Goal: Task Accomplishment & Management: Manage account settings

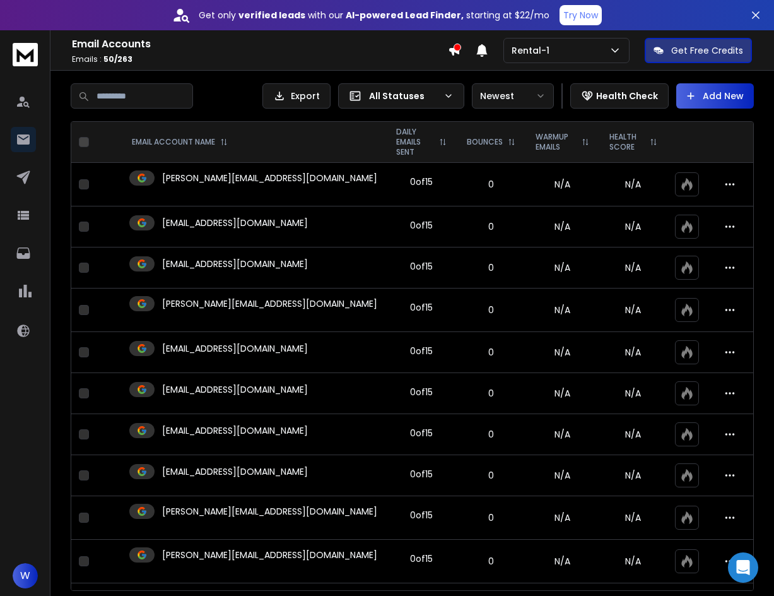
click at [718, 93] on button "Add New" at bounding box center [716, 95] width 78 height 25
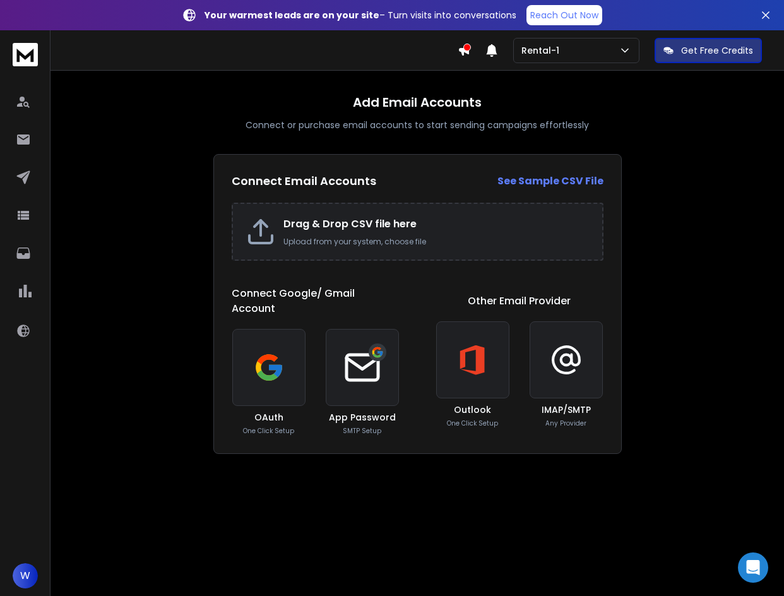
click at [273, 365] on icon at bounding box center [275, 371] width 13 height 13
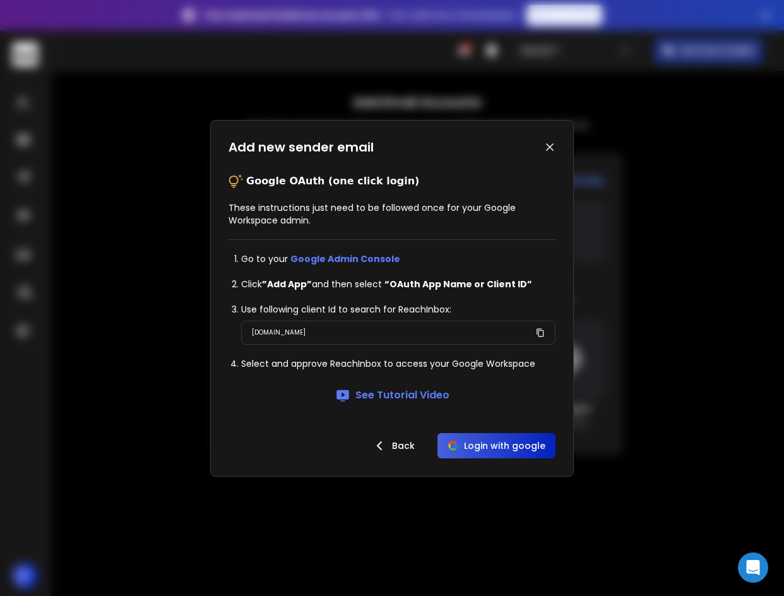
click at [506, 436] on button "Login with google" at bounding box center [496, 445] width 118 height 25
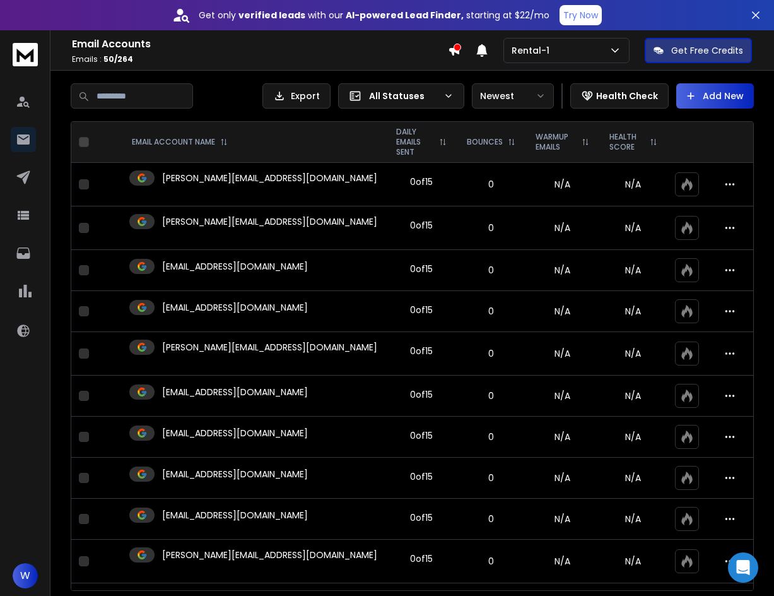
click at [710, 102] on button "Add New" at bounding box center [716, 95] width 78 height 25
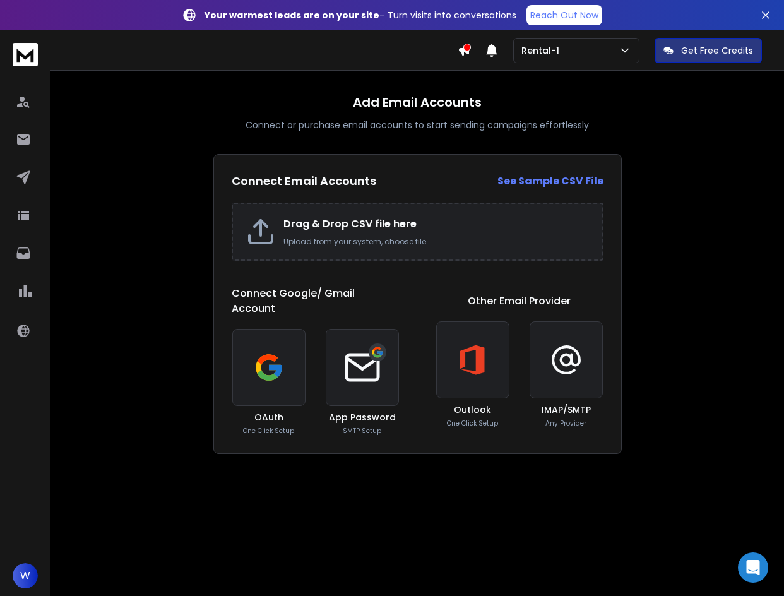
click at [264, 382] on div at bounding box center [268, 367] width 73 height 77
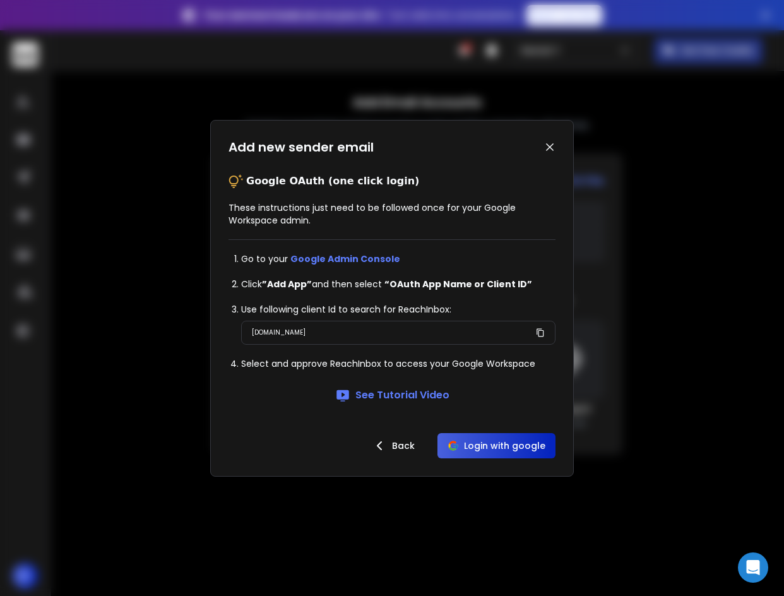
click at [469, 439] on button "Login with google" at bounding box center [496, 445] width 118 height 25
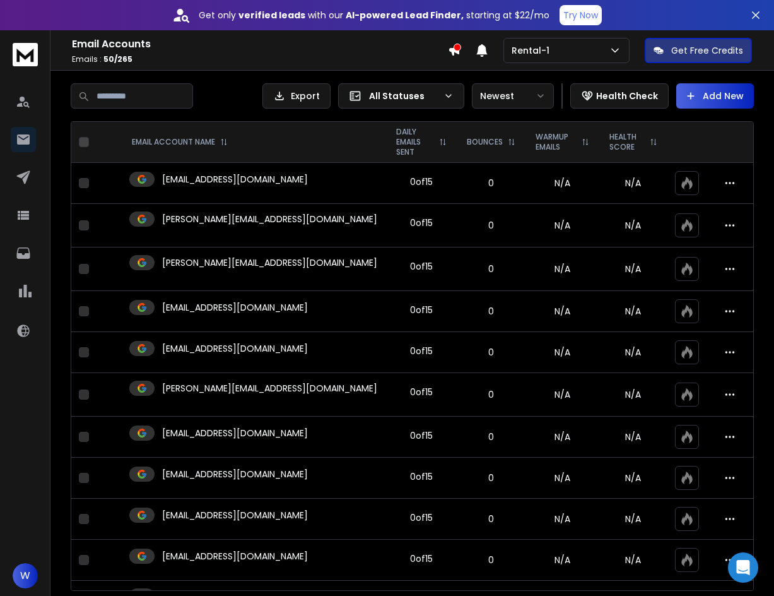
click at [730, 100] on button "Add New" at bounding box center [716, 95] width 78 height 25
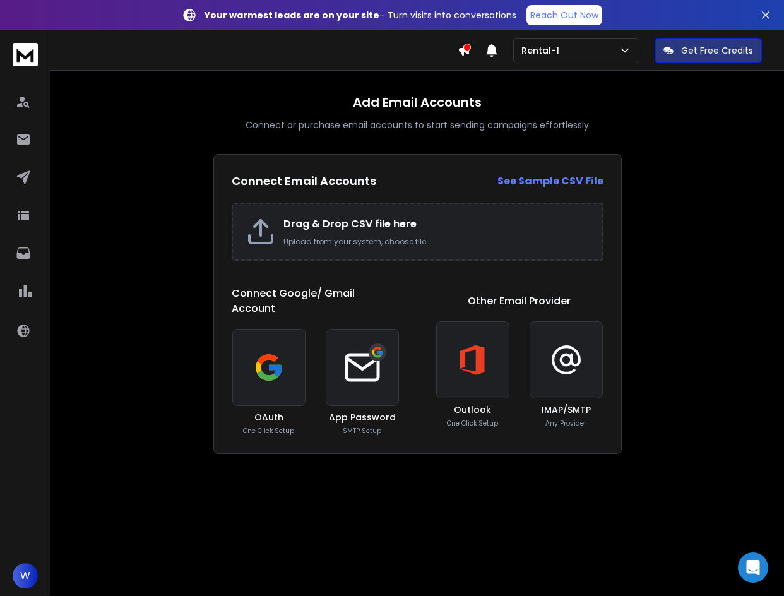
click at [276, 348] on icon at bounding box center [269, 367] width 32 height 38
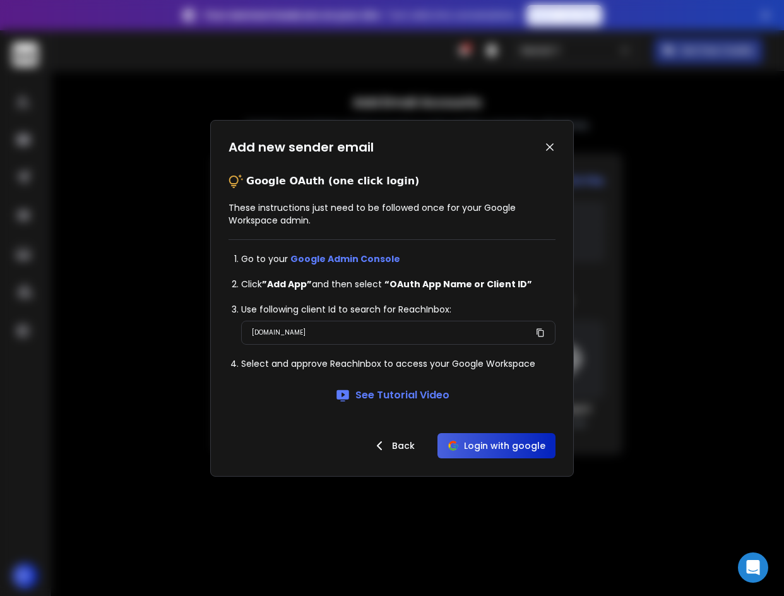
click at [489, 444] on button "Login with google" at bounding box center [496, 445] width 118 height 25
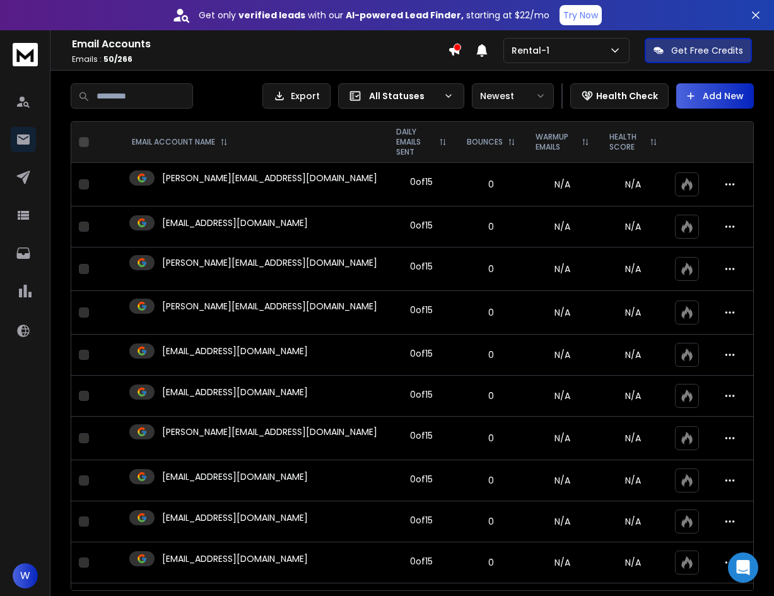
click at [714, 101] on button "Add New" at bounding box center [716, 95] width 78 height 25
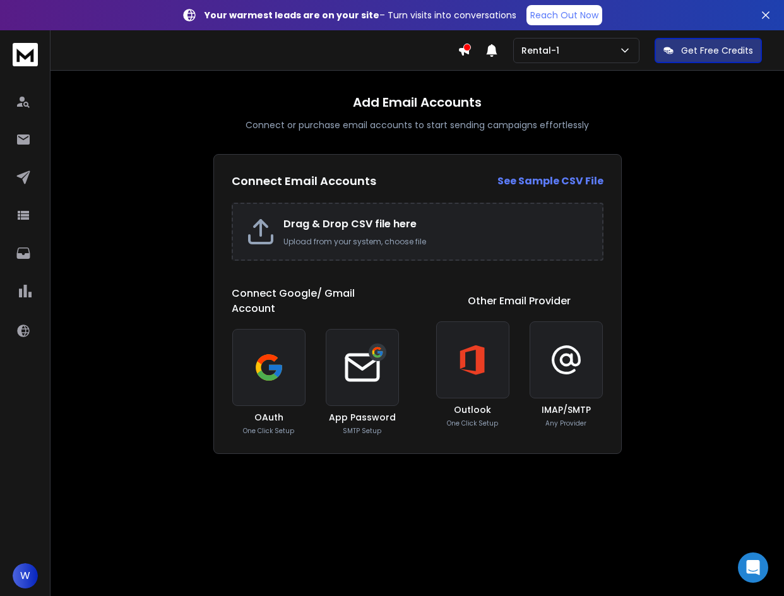
click at [268, 332] on div at bounding box center [268, 367] width 73 height 77
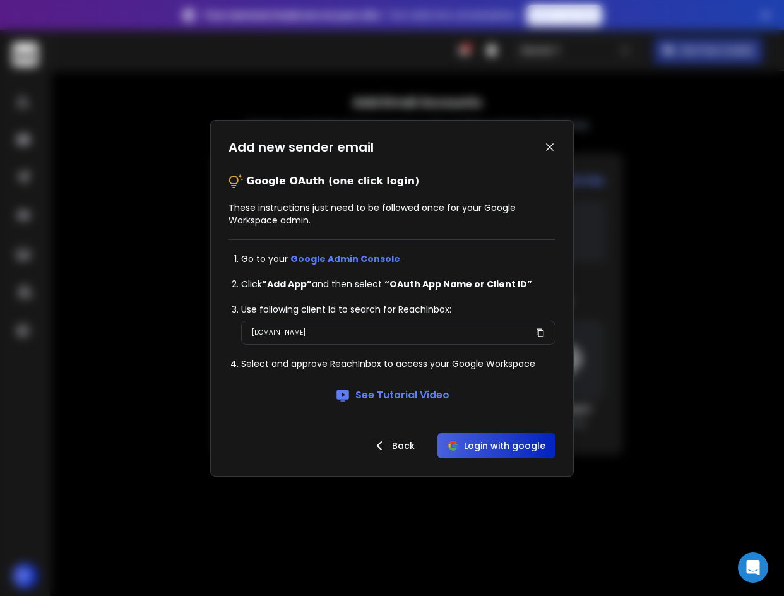
click at [516, 455] on button "Login with google" at bounding box center [496, 445] width 118 height 25
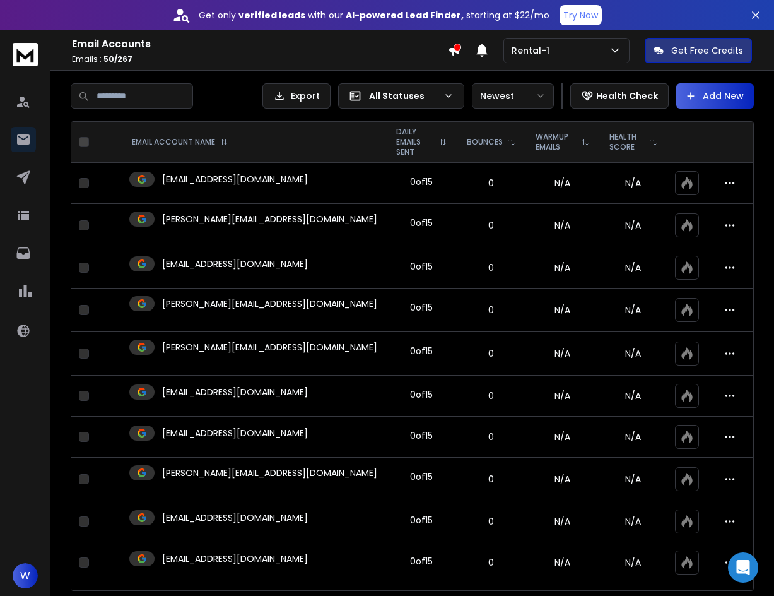
click at [718, 98] on button "Add New" at bounding box center [716, 95] width 78 height 25
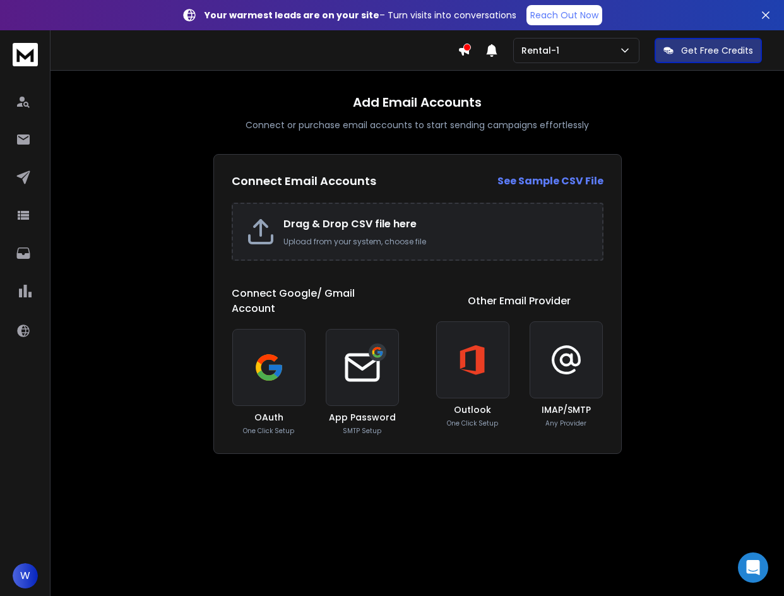
click at [273, 354] on icon at bounding box center [267, 359] width 21 height 10
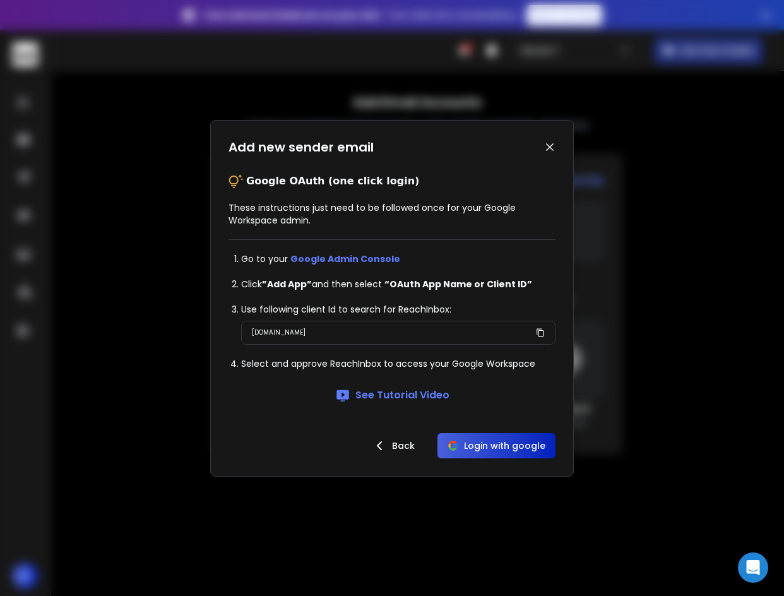
click at [482, 440] on button "Login with google" at bounding box center [496, 445] width 118 height 25
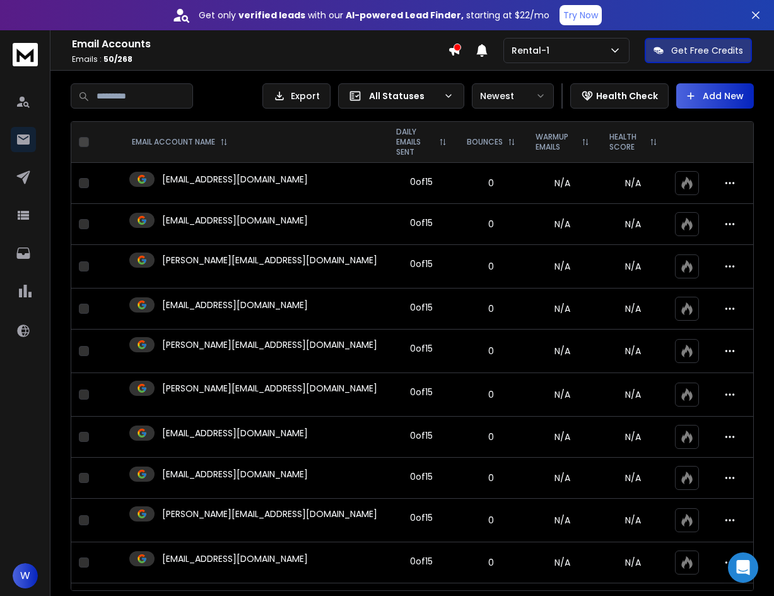
click at [706, 94] on button "Add New" at bounding box center [716, 95] width 78 height 25
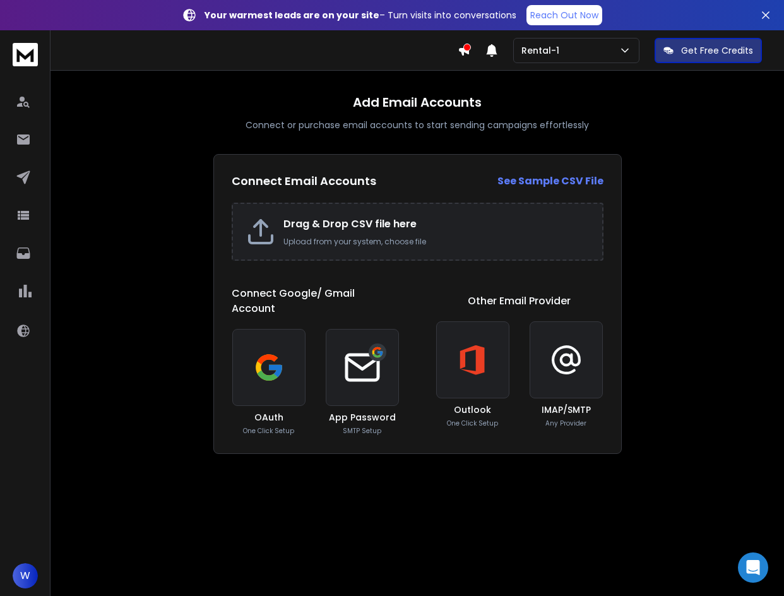
click at [259, 354] on icon at bounding box center [267, 359] width 21 height 10
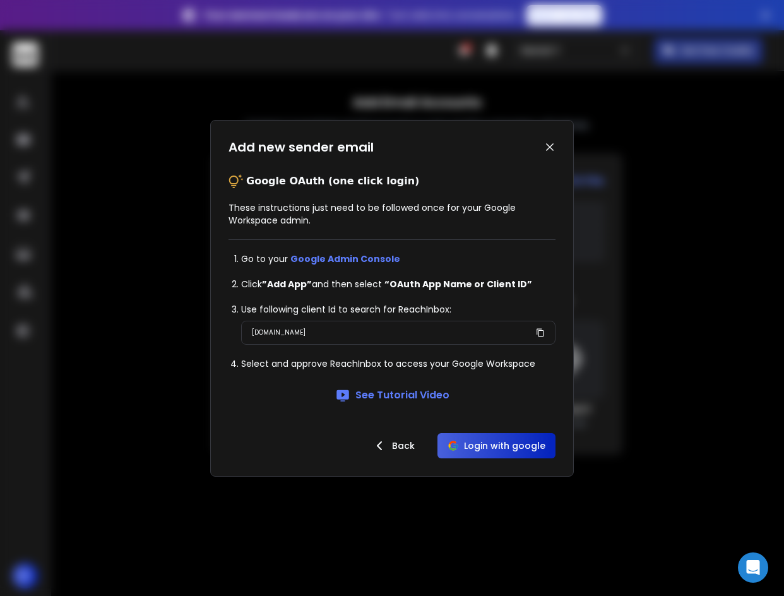
click at [471, 445] on button "Login with google" at bounding box center [496, 445] width 118 height 25
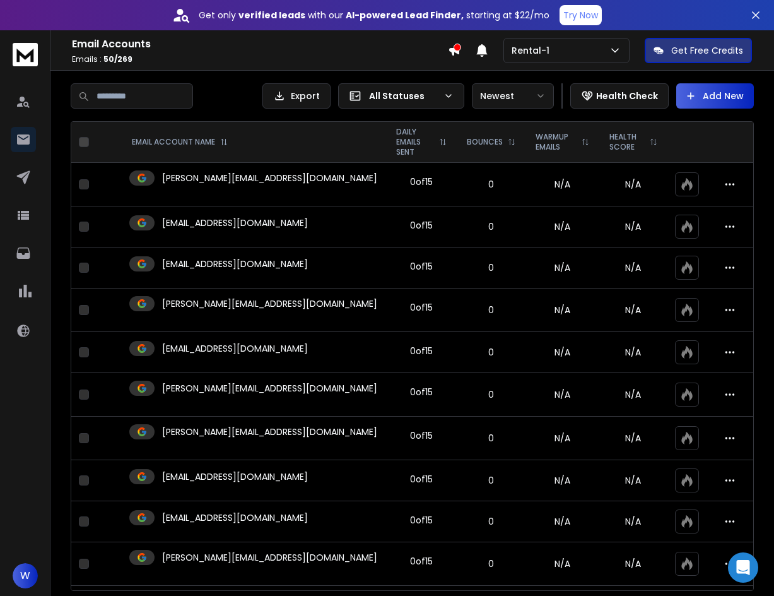
click at [716, 97] on button "Add New" at bounding box center [716, 95] width 78 height 25
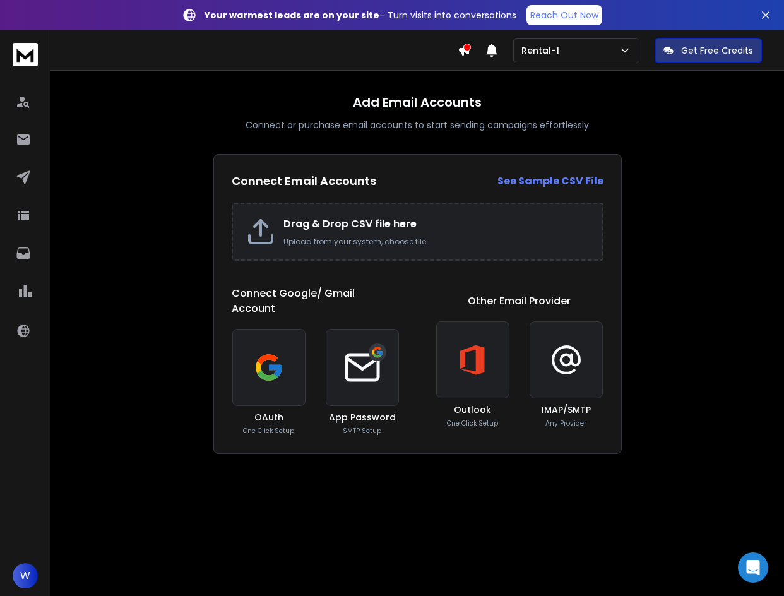
click at [285, 357] on div at bounding box center [268, 367] width 73 height 77
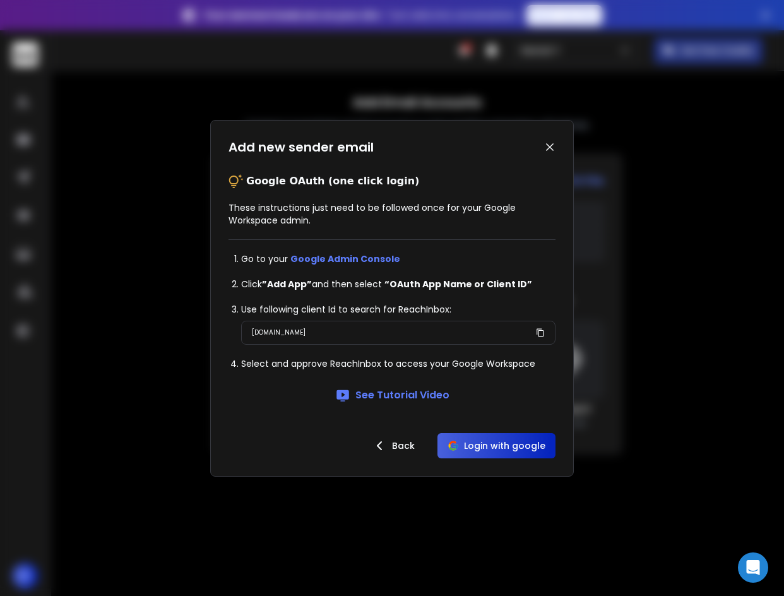
click at [487, 441] on button "Login with google" at bounding box center [496, 445] width 118 height 25
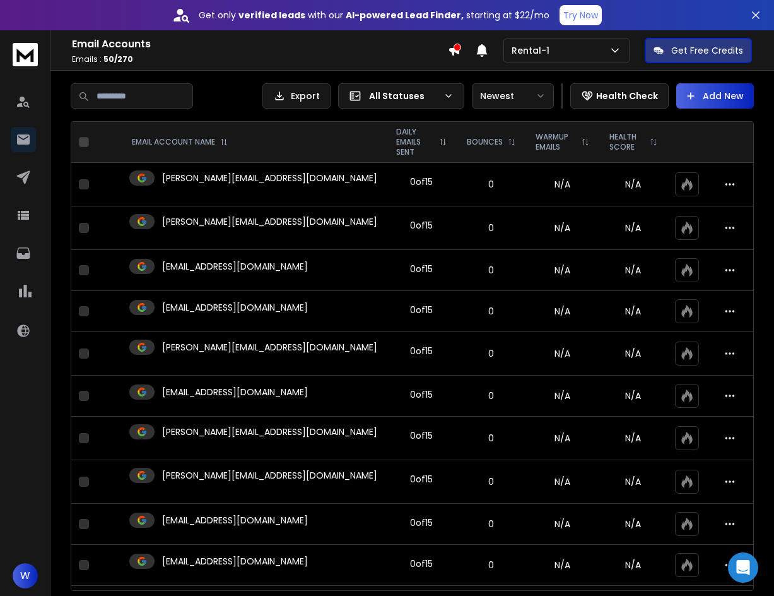
click at [713, 92] on button "Add New" at bounding box center [716, 95] width 78 height 25
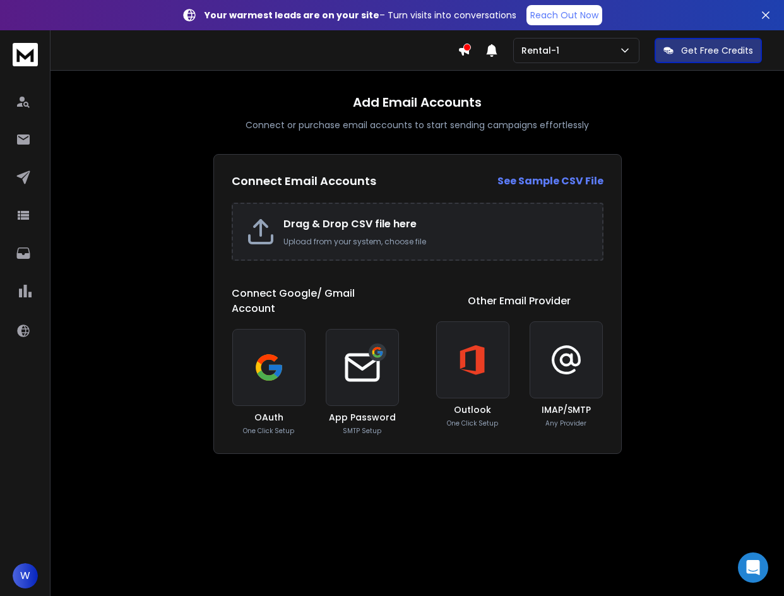
click at [287, 329] on div at bounding box center [268, 367] width 73 height 77
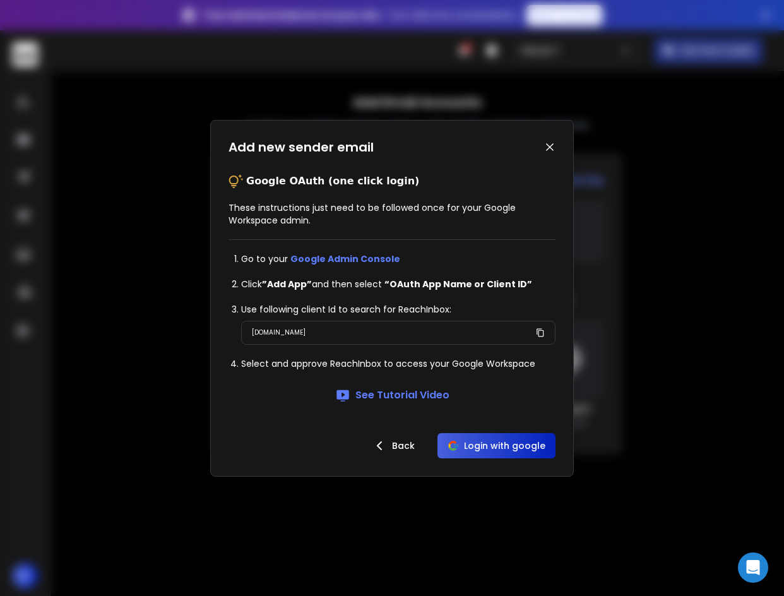
click at [525, 443] on button "Login with google" at bounding box center [496, 445] width 118 height 25
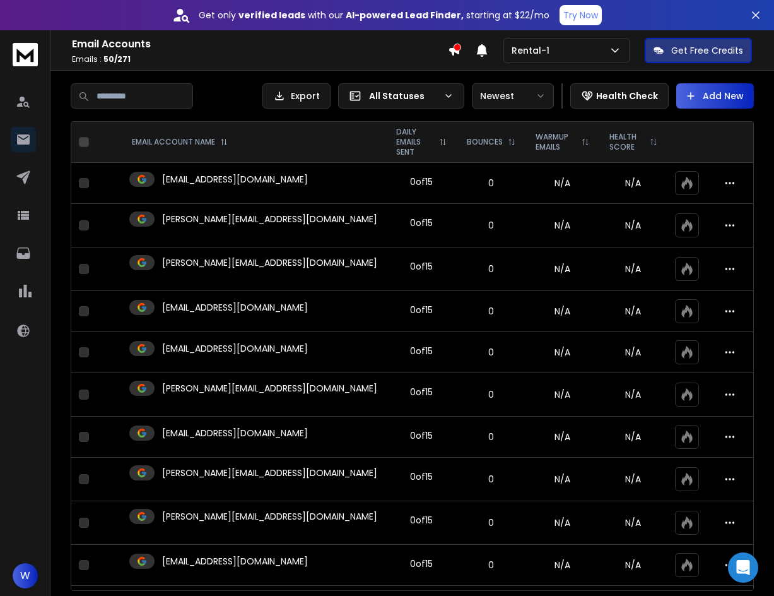
click at [709, 103] on button "Add New" at bounding box center [716, 95] width 78 height 25
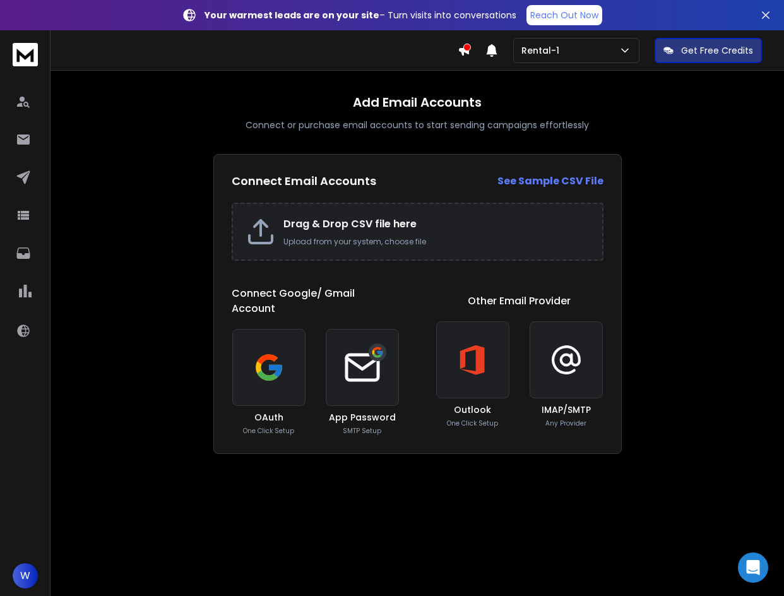
click at [282, 365] on icon at bounding box center [269, 367] width 32 height 38
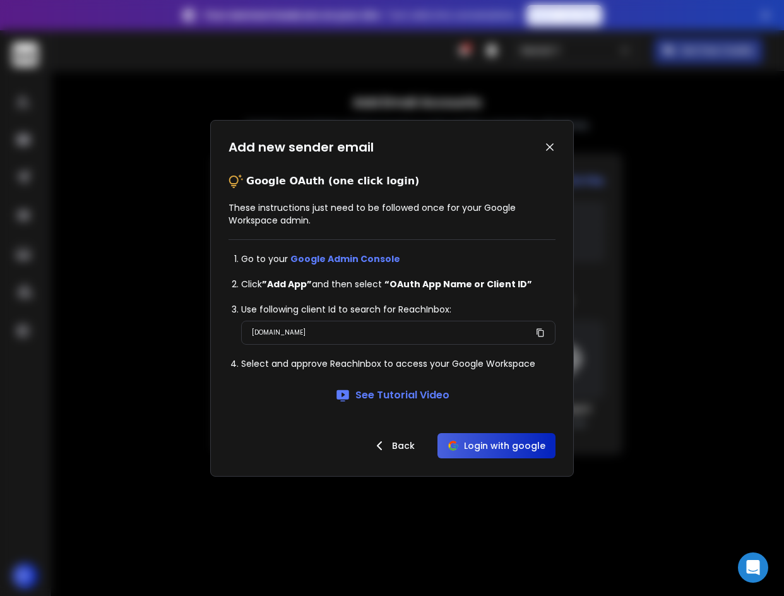
click at [492, 439] on button "Login with google" at bounding box center [496, 445] width 118 height 25
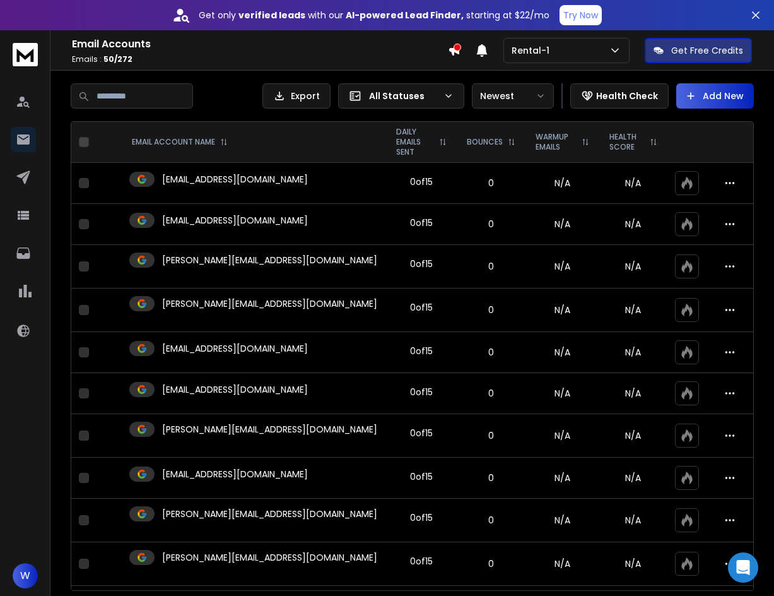
click at [719, 93] on button "Add New" at bounding box center [716, 95] width 78 height 25
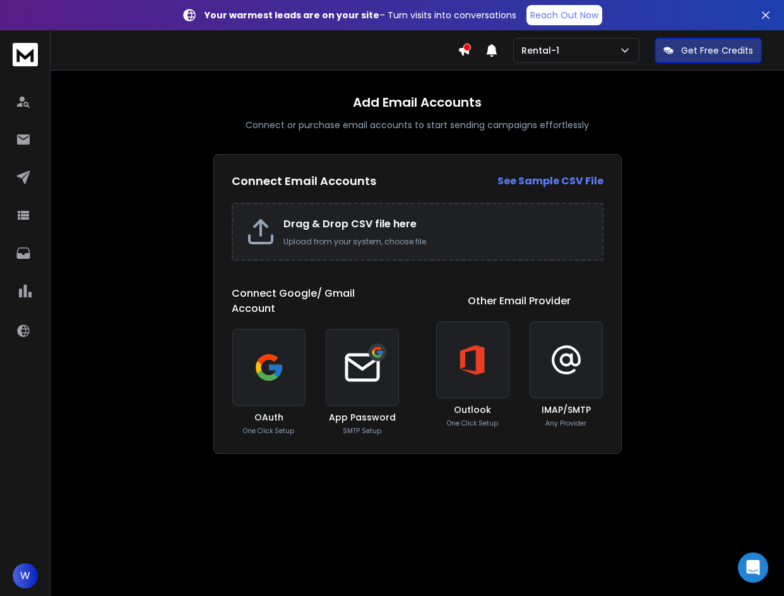
click at [263, 348] on icon at bounding box center [269, 367] width 32 height 38
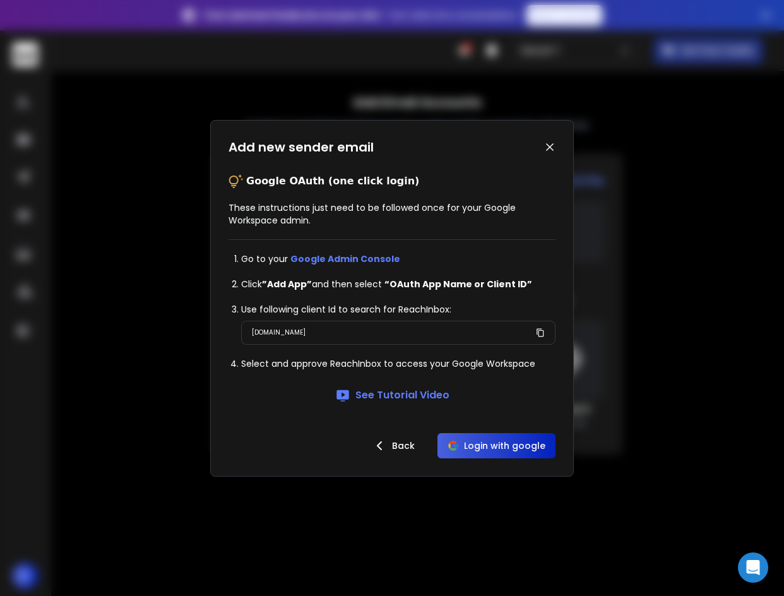
click at [486, 443] on button "Login with google" at bounding box center [496, 445] width 118 height 25
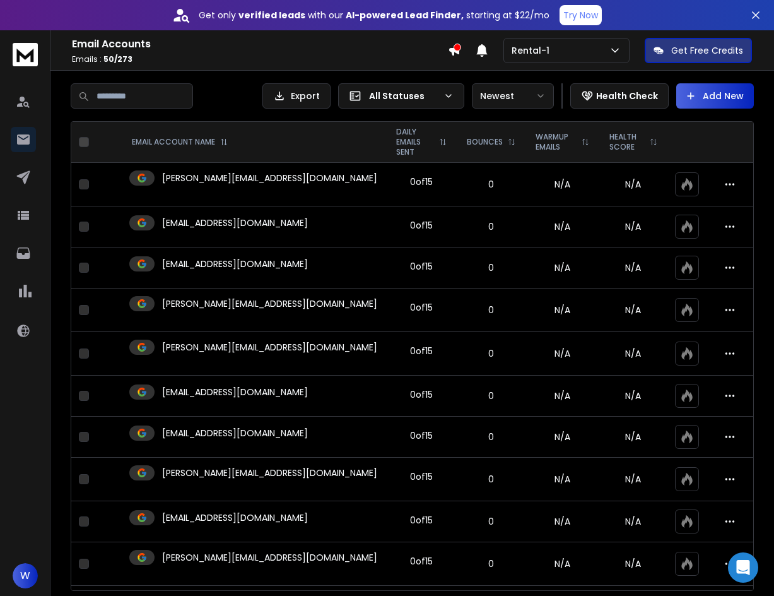
click at [704, 96] on button "Add New" at bounding box center [716, 95] width 78 height 25
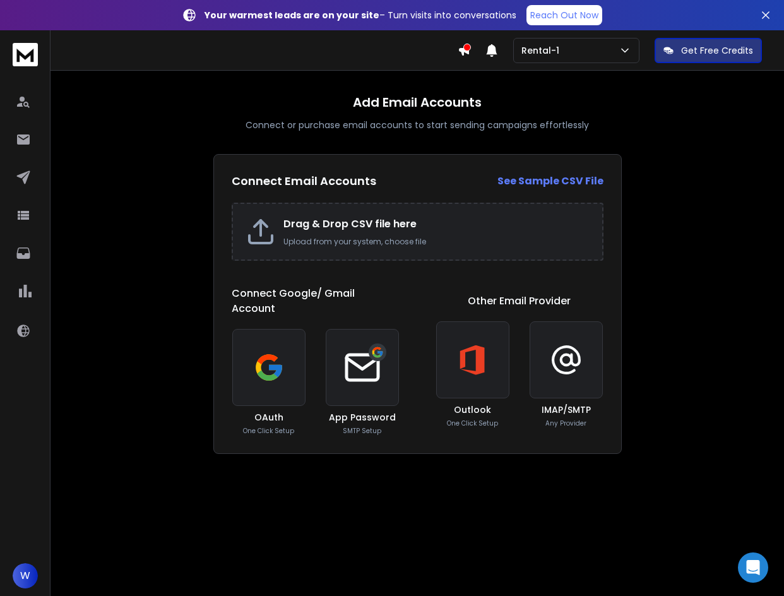
click at [264, 357] on icon at bounding box center [269, 367] width 32 height 38
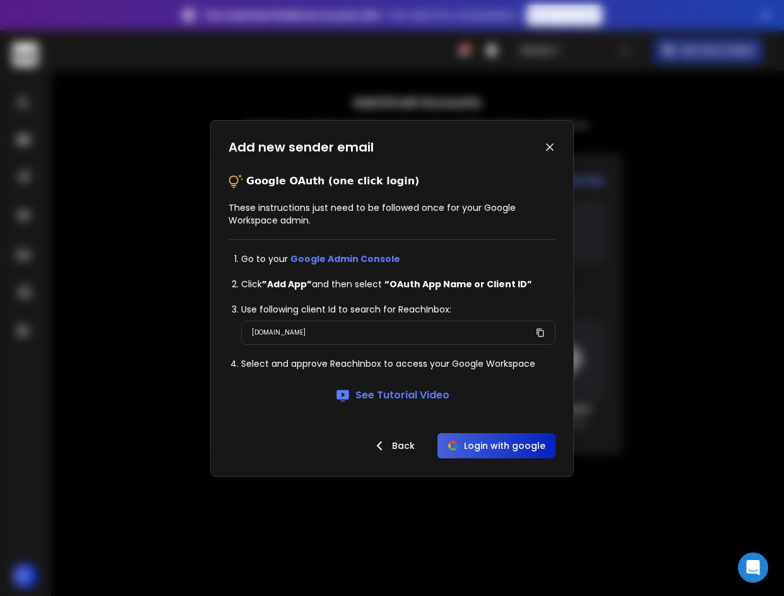
click at [515, 437] on button "Login with google" at bounding box center [496, 445] width 118 height 25
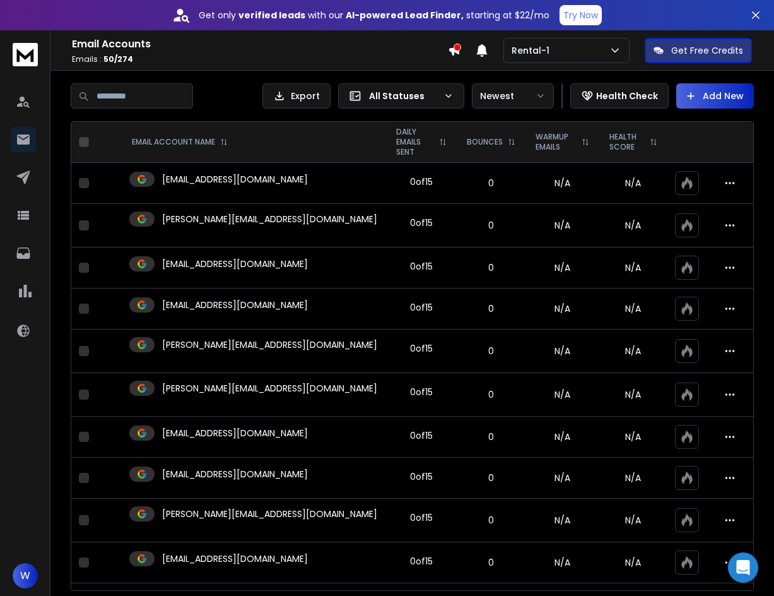
click at [714, 101] on button "Add New" at bounding box center [716, 95] width 78 height 25
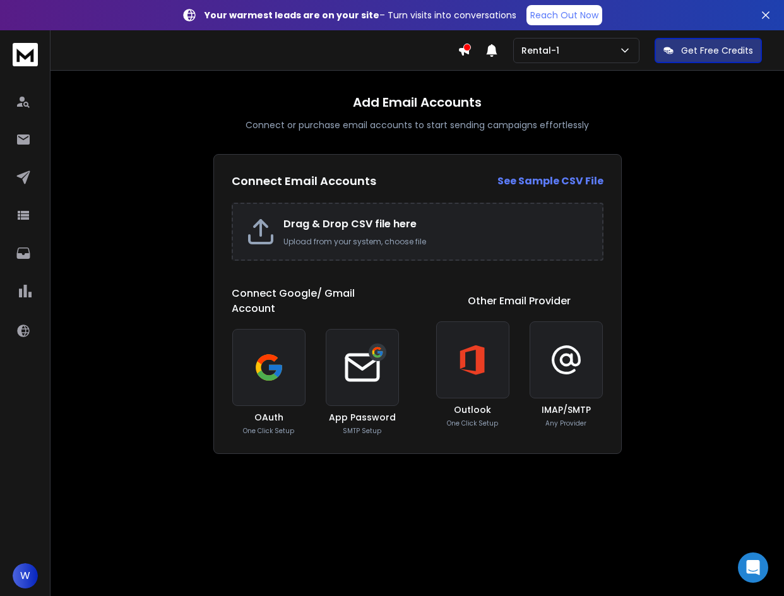
click at [277, 374] on div at bounding box center [268, 367] width 73 height 77
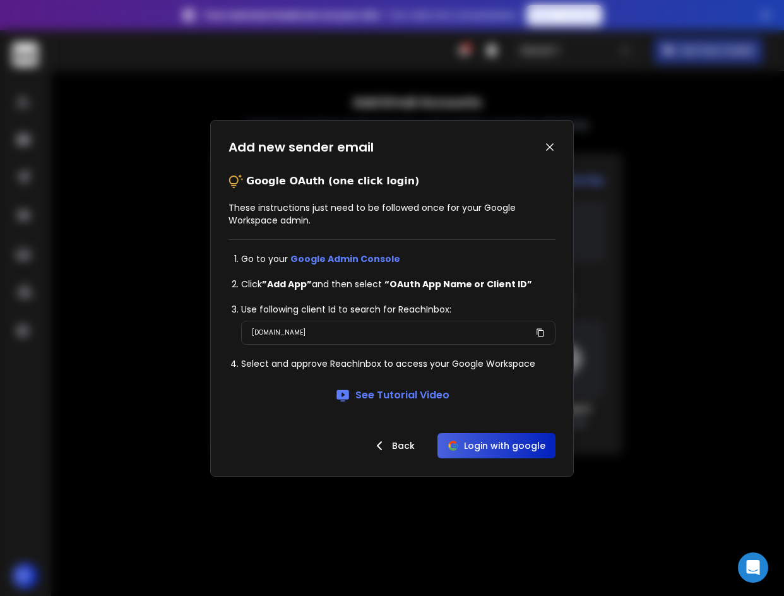
click at [476, 447] on button "Login with google" at bounding box center [496, 445] width 118 height 25
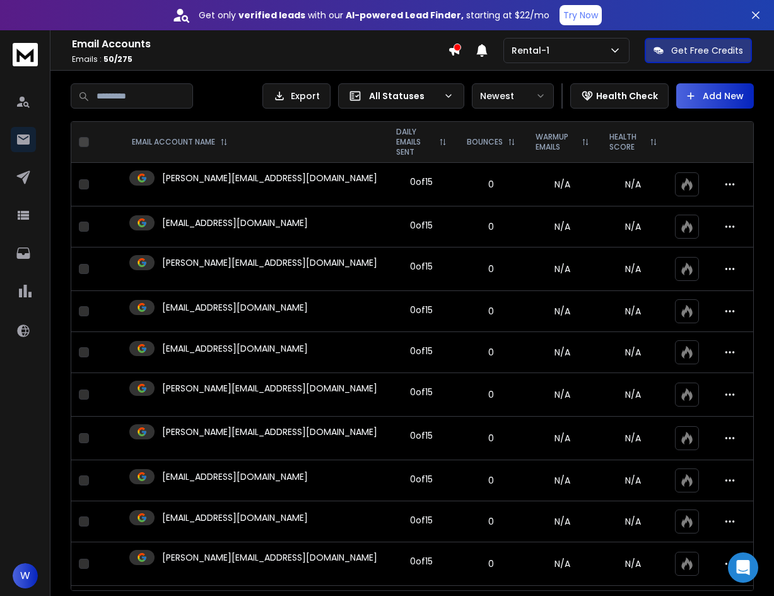
click at [711, 92] on button "Add New" at bounding box center [716, 95] width 78 height 25
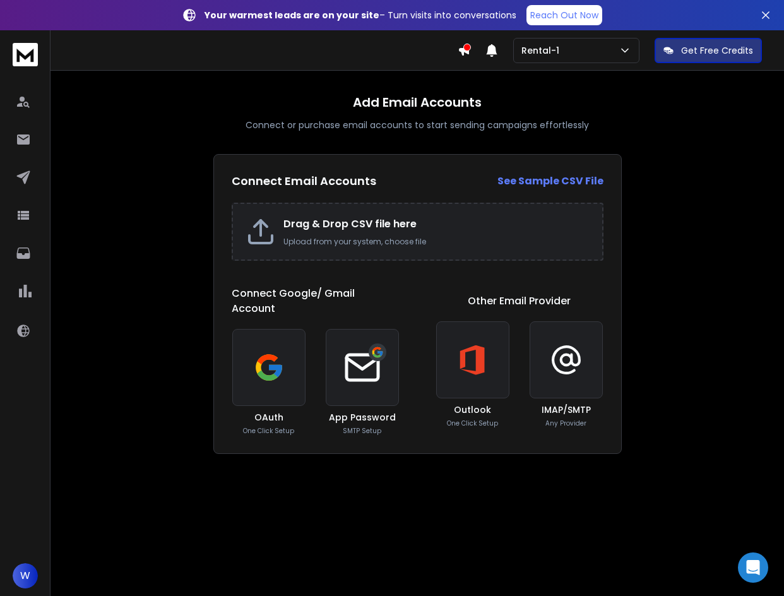
click at [271, 370] on icon at bounding box center [267, 375] width 21 height 11
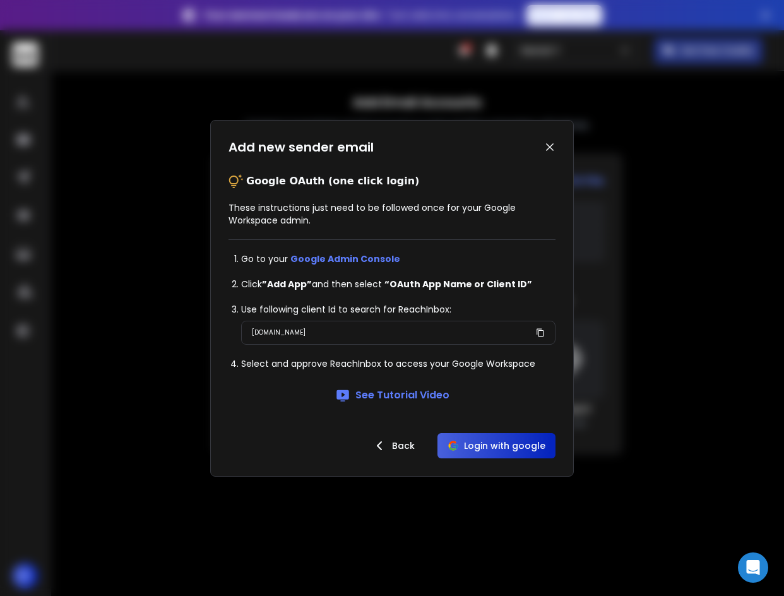
click at [480, 451] on button "Login with google" at bounding box center [496, 445] width 118 height 25
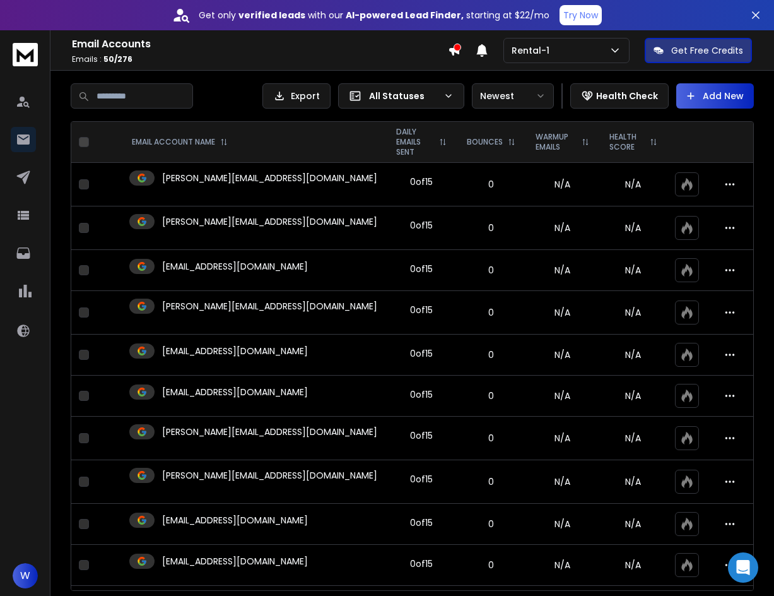
click at [736, 97] on button "Add New" at bounding box center [716, 95] width 78 height 25
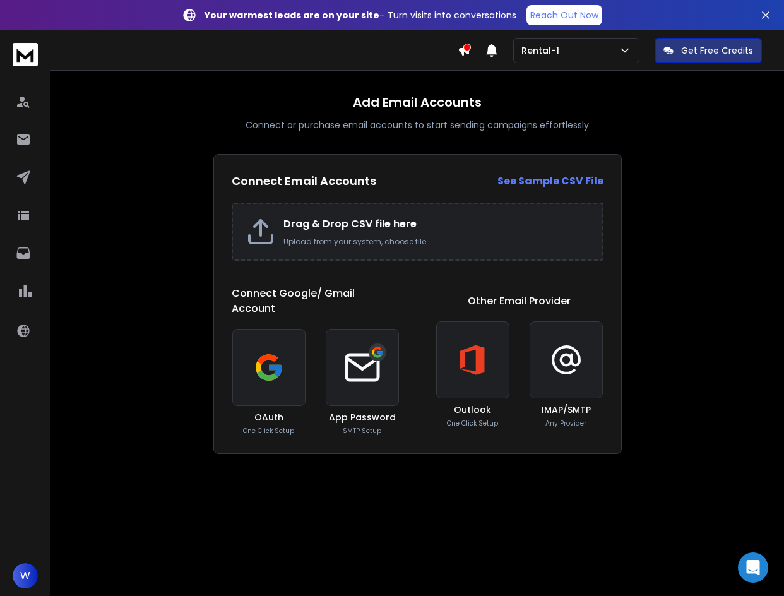
click at [262, 350] on icon at bounding box center [269, 367] width 32 height 38
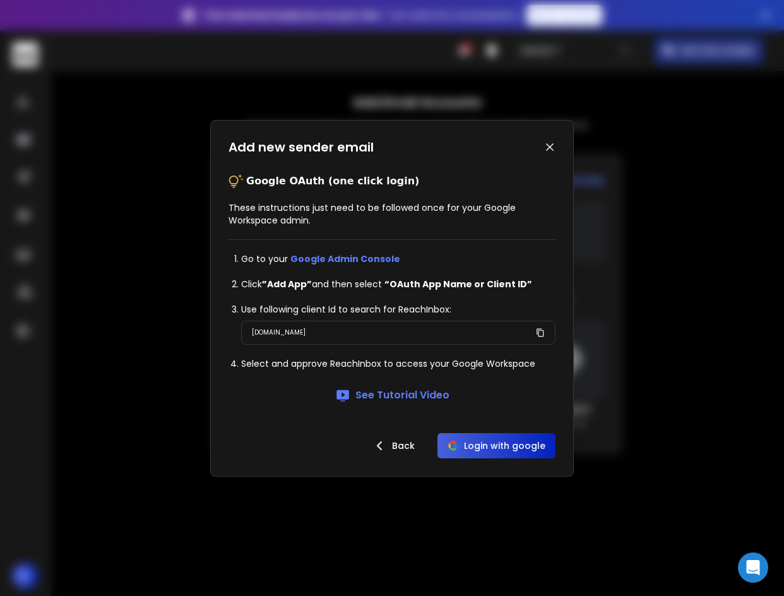
click at [493, 441] on button "Login with google" at bounding box center [496, 445] width 118 height 25
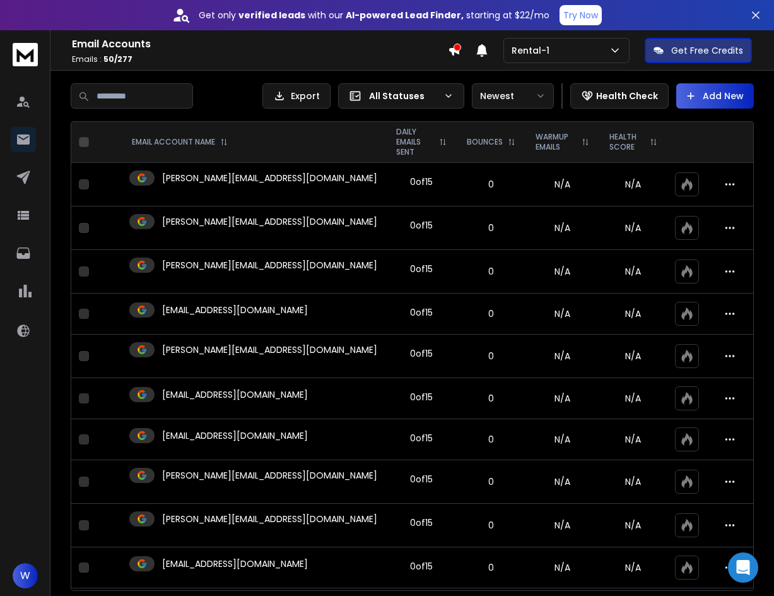
click at [716, 93] on button "Add New" at bounding box center [716, 95] width 78 height 25
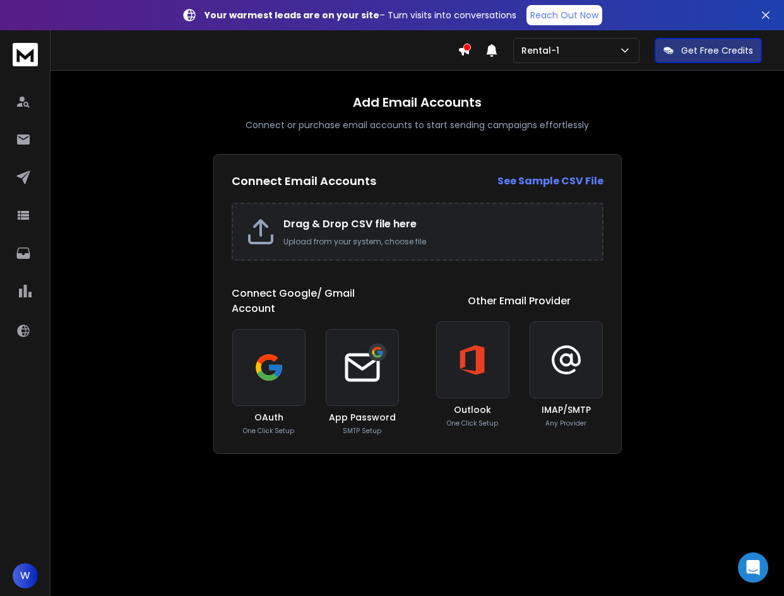
click at [278, 348] on icon at bounding box center [269, 367] width 32 height 38
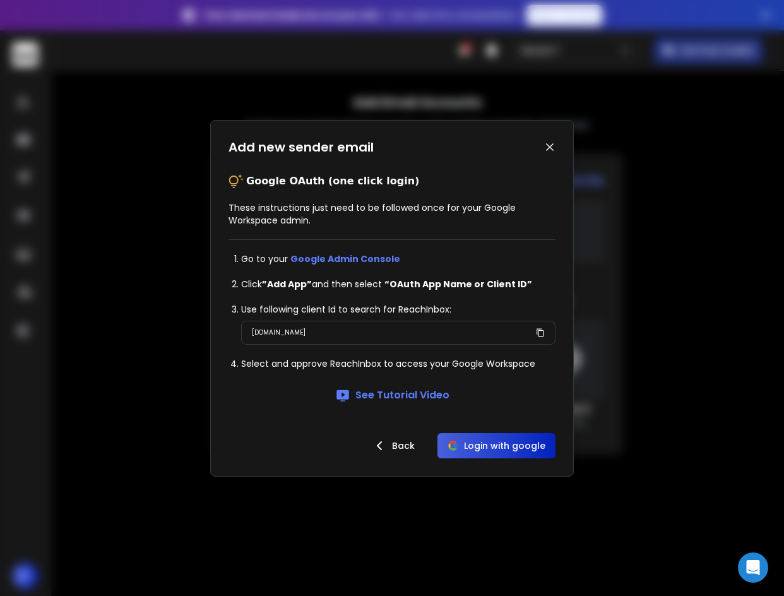
click at [467, 438] on button "Login with google" at bounding box center [496, 445] width 118 height 25
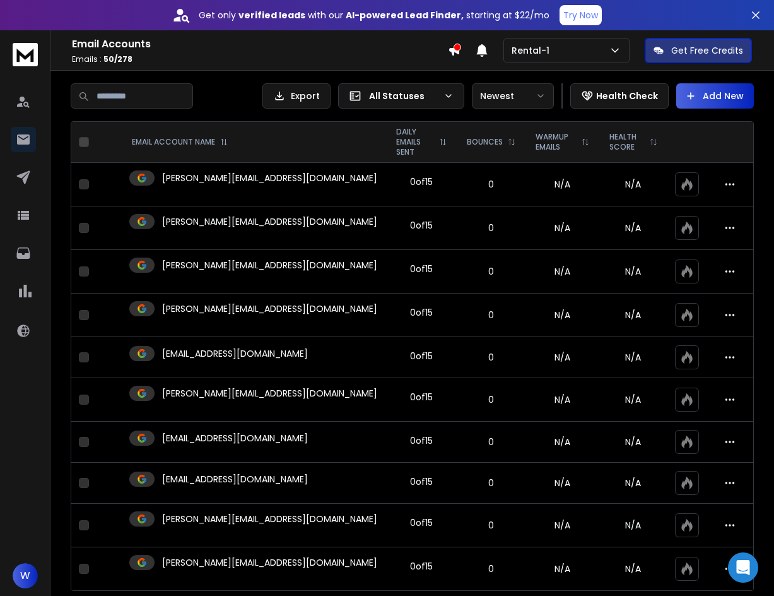
click at [738, 88] on button "Add New" at bounding box center [716, 95] width 78 height 25
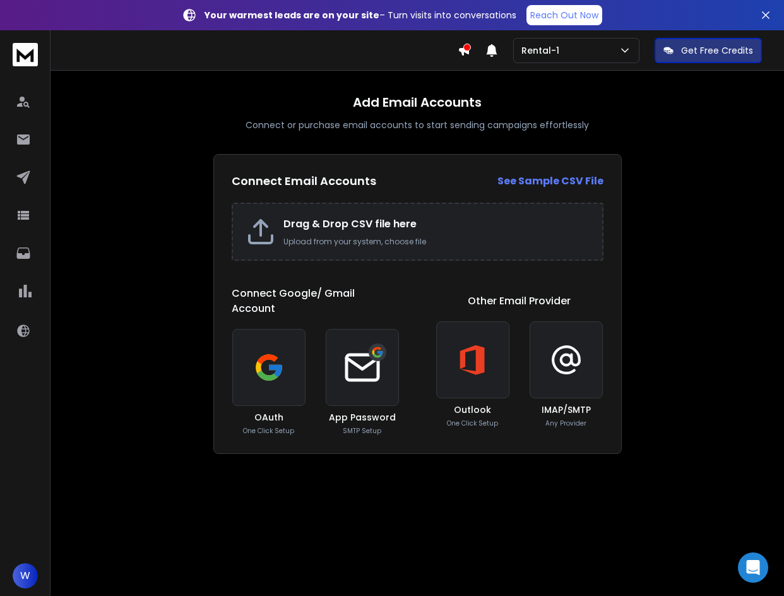
click at [278, 365] on icon at bounding box center [275, 371] width 13 height 13
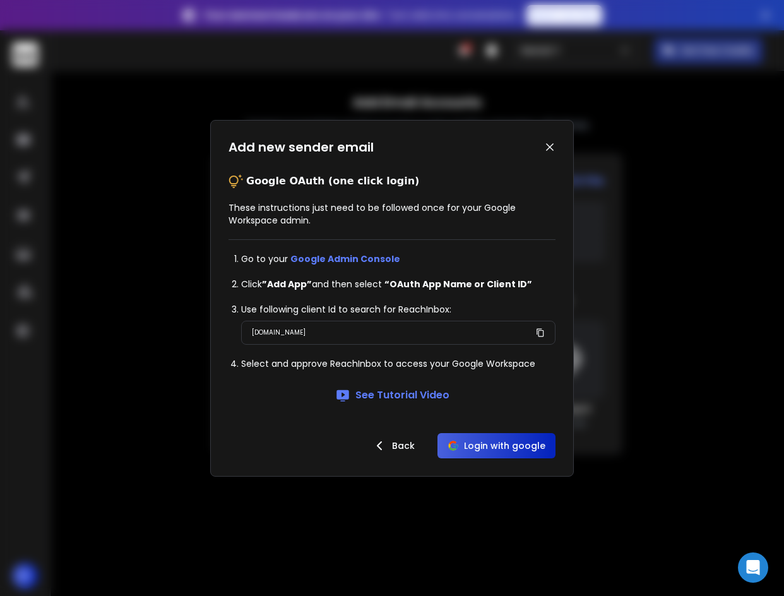
click at [508, 442] on button "Login with google" at bounding box center [496, 445] width 118 height 25
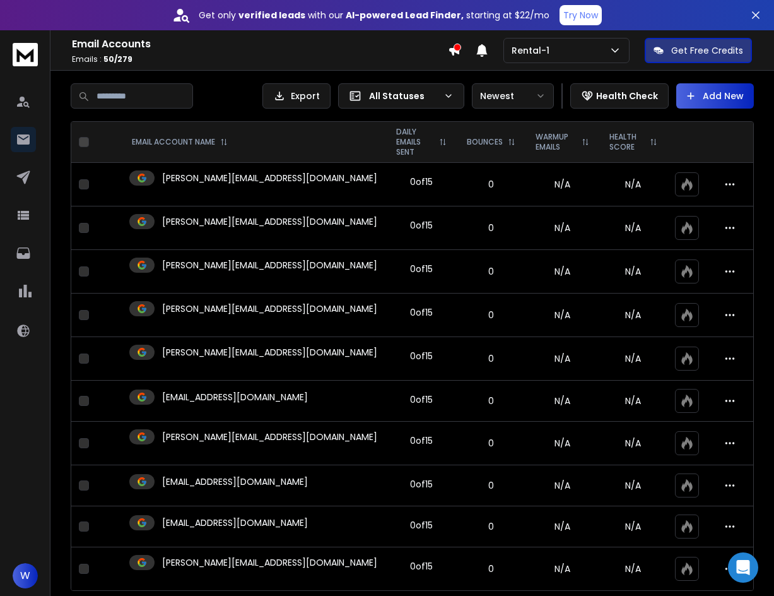
click at [724, 95] on button "Add New" at bounding box center [716, 95] width 78 height 25
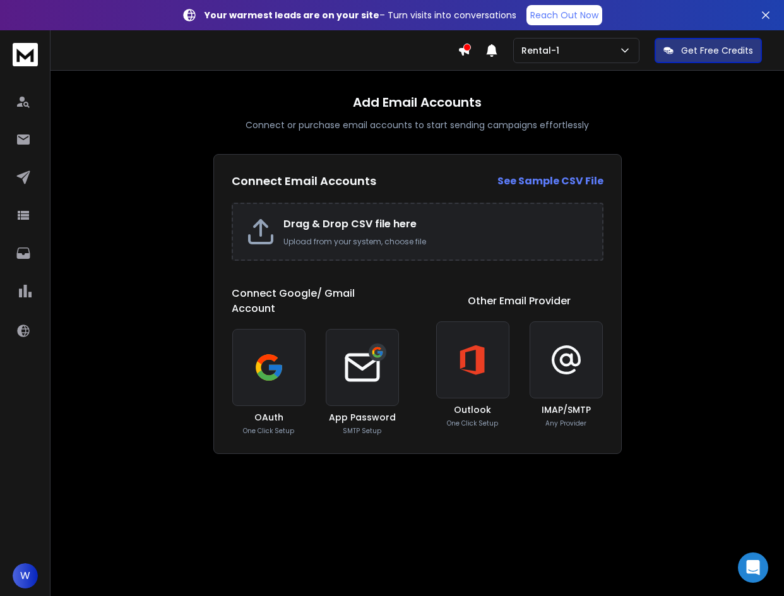
click at [280, 333] on div at bounding box center [268, 367] width 73 height 77
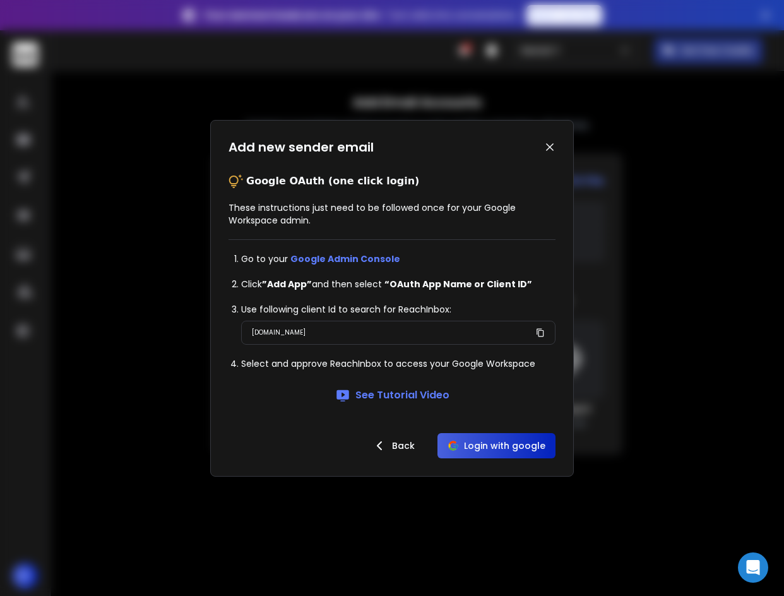
click at [499, 441] on button "Login with google" at bounding box center [496, 445] width 118 height 25
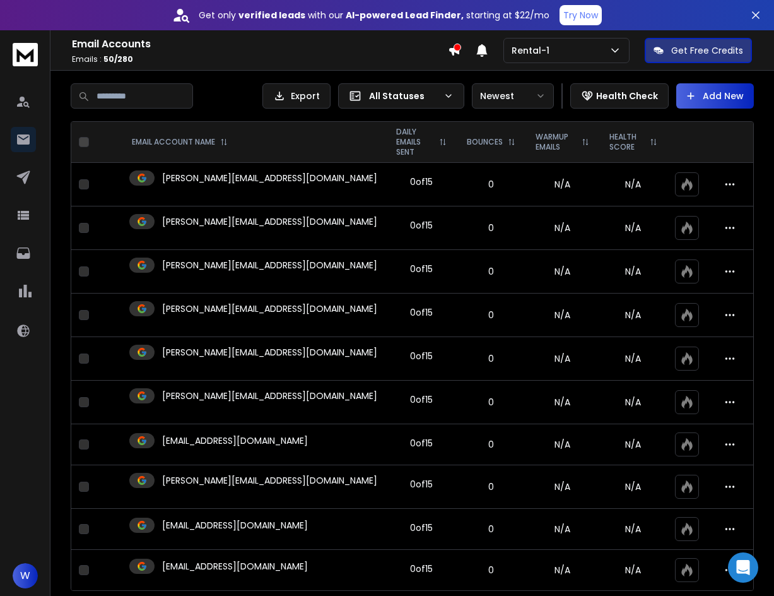
click at [694, 97] on icon at bounding box center [691, 96] width 9 height 9
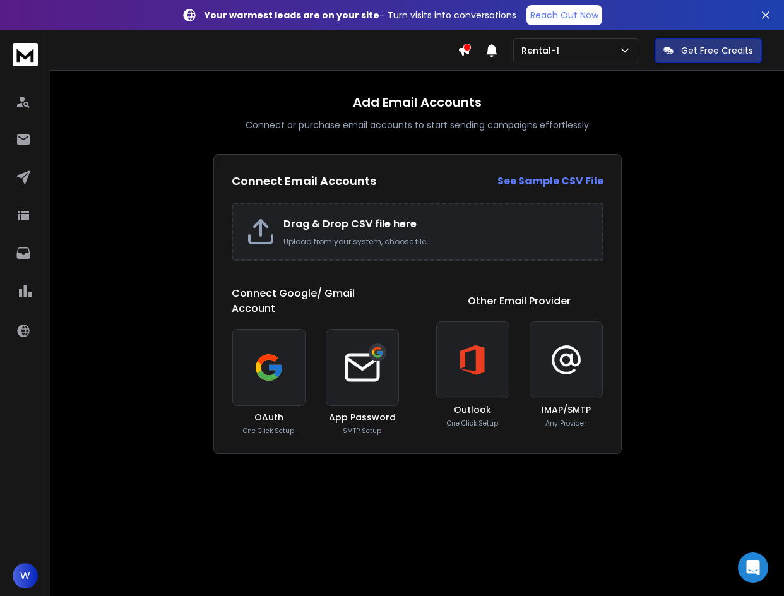
click at [284, 348] on icon at bounding box center [269, 367] width 32 height 38
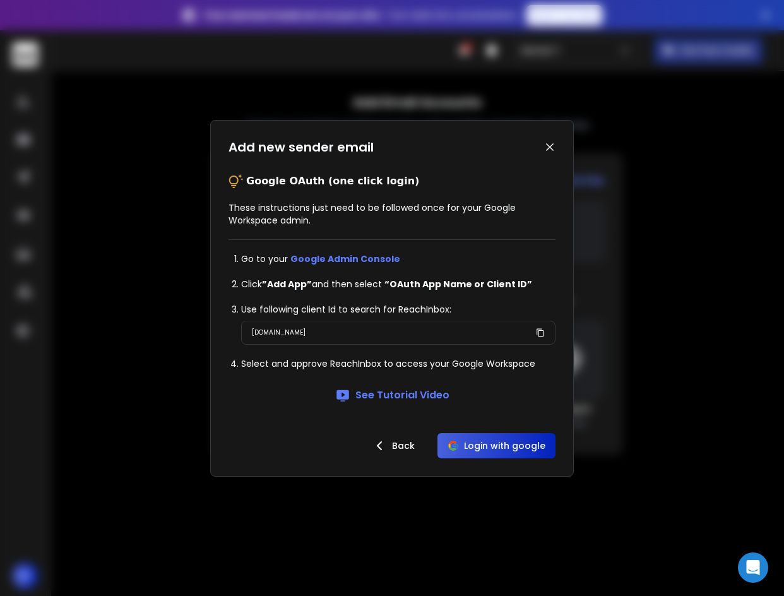
click at [459, 451] on icon at bounding box center [452, 445] width 11 height 11
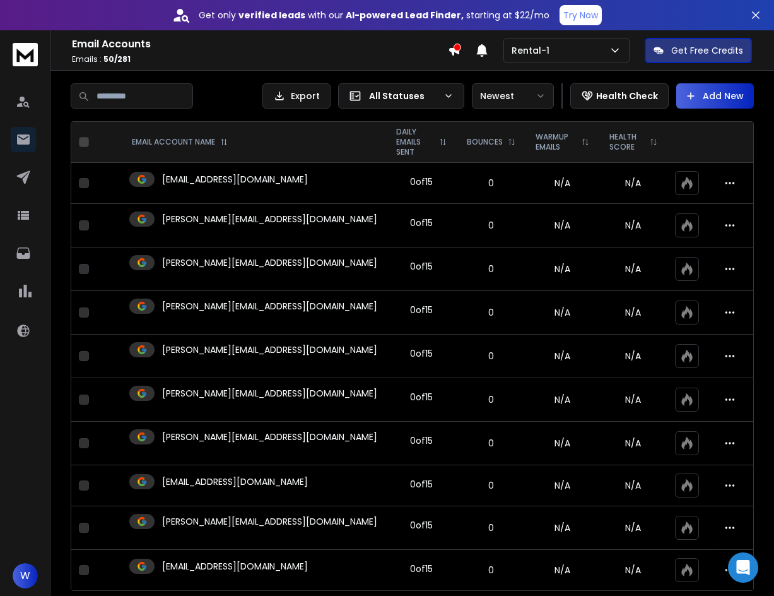
click at [721, 99] on button "Add New" at bounding box center [716, 95] width 78 height 25
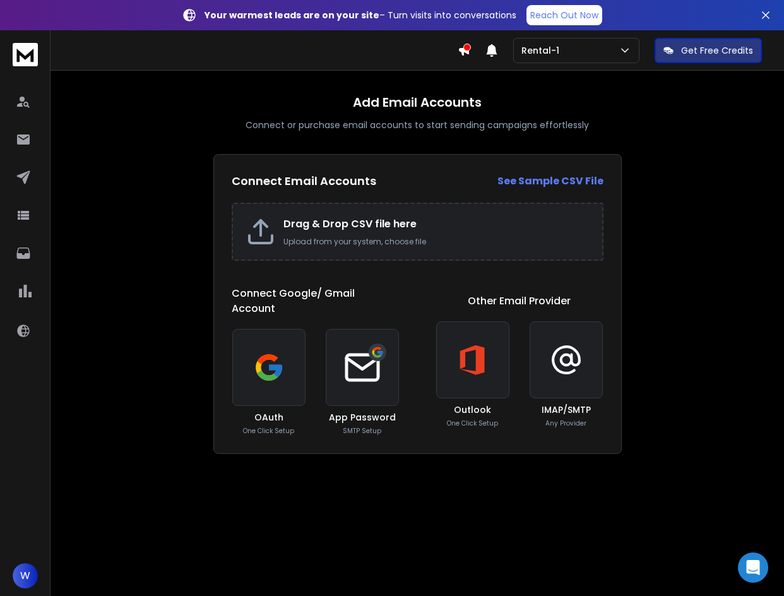
click at [266, 354] on icon at bounding box center [267, 359] width 21 height 10
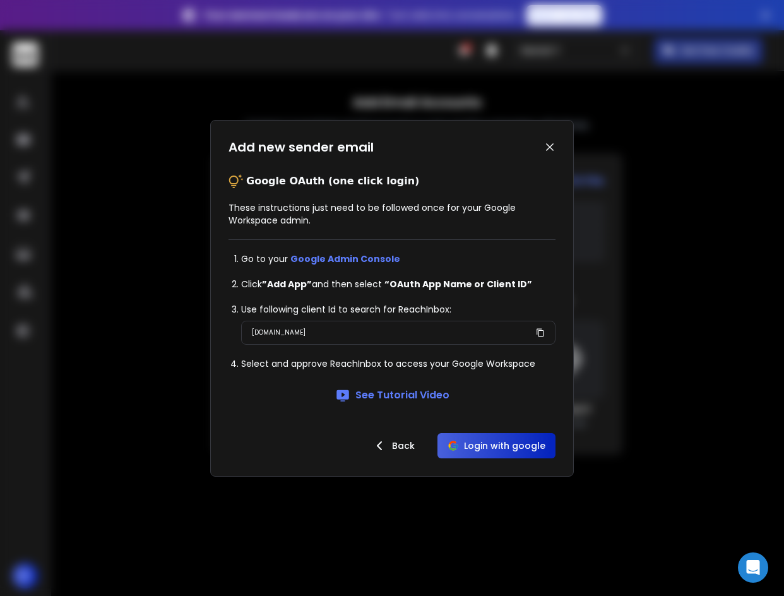
click at [494, 442] on button "Login with google" at bounding box center [496, 445] width 118 height 25
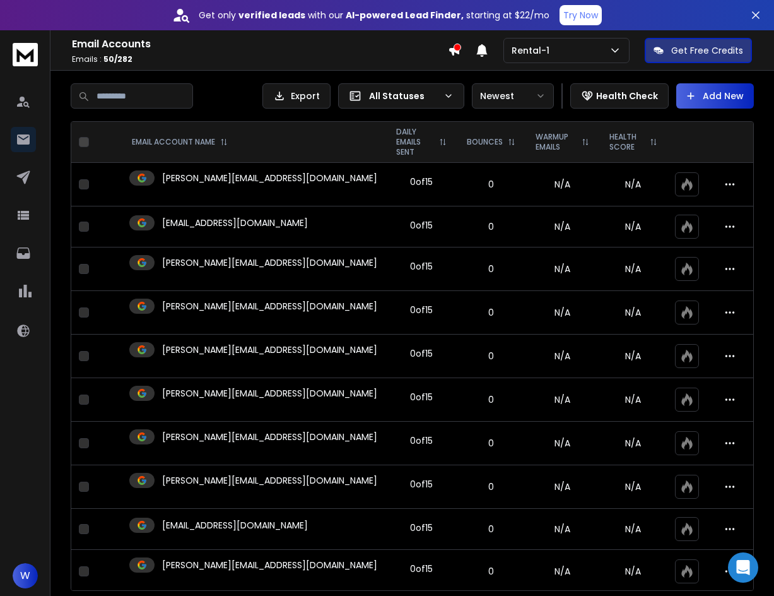
click at [742, 89] on button "Add New" at bounding box center [716, 95] width 78 height 25
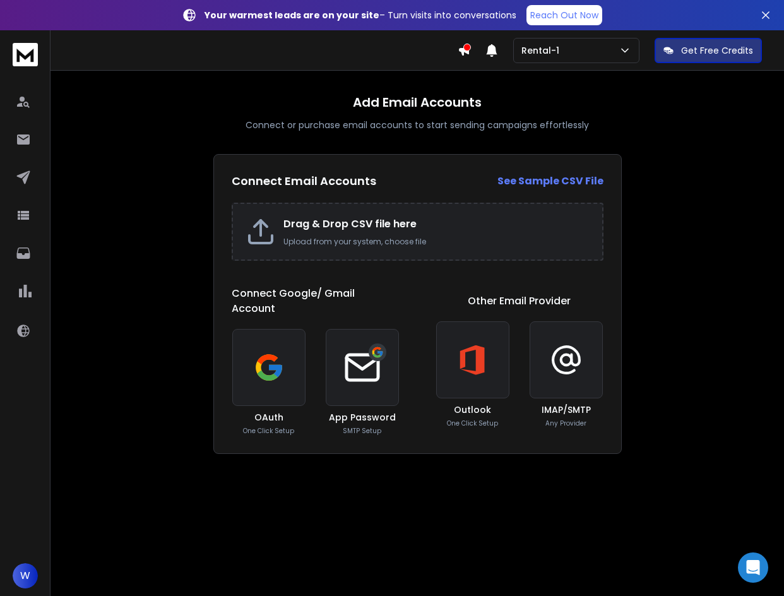
click at [280, 365] on icon at bounding box center [275, 371] width 13 height 13
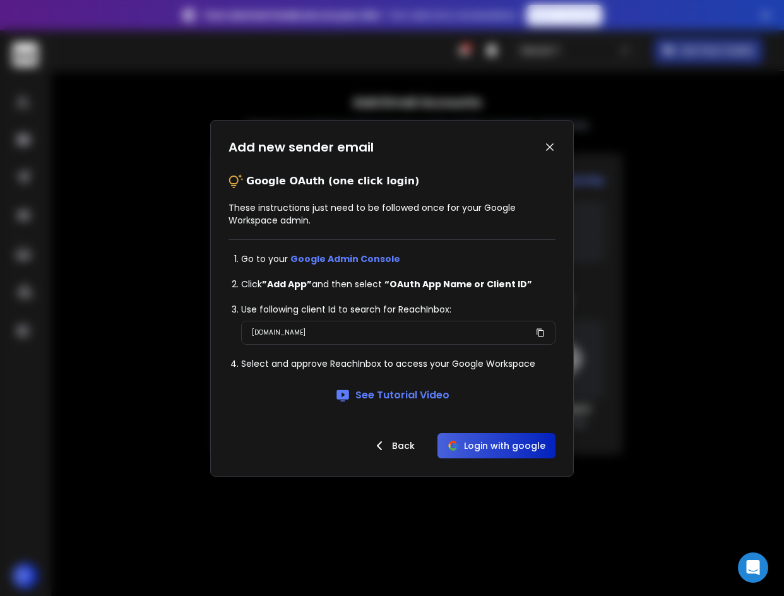
click at [523, 448] on button "Login with google" at bounding box center [496, 445] width 118 height 25
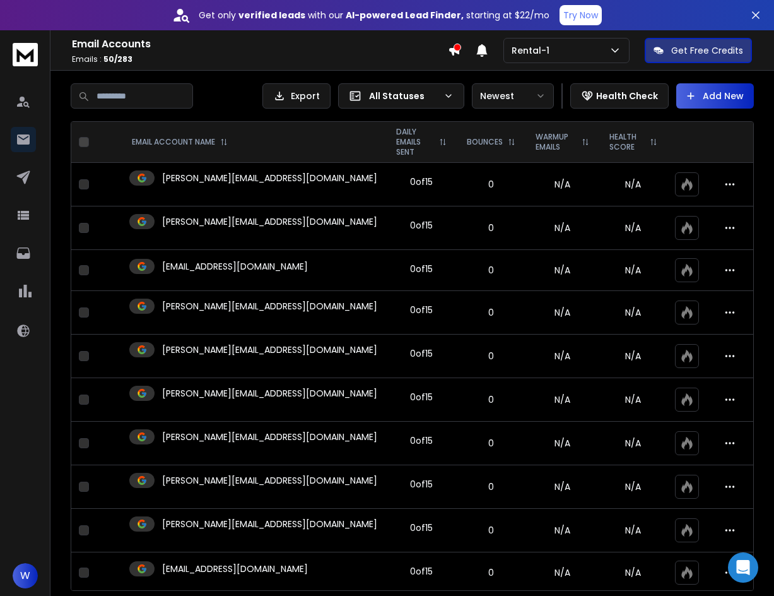
click at [697, 105] on button "Add New" at bounding box center [716, 95] width 78 height 25
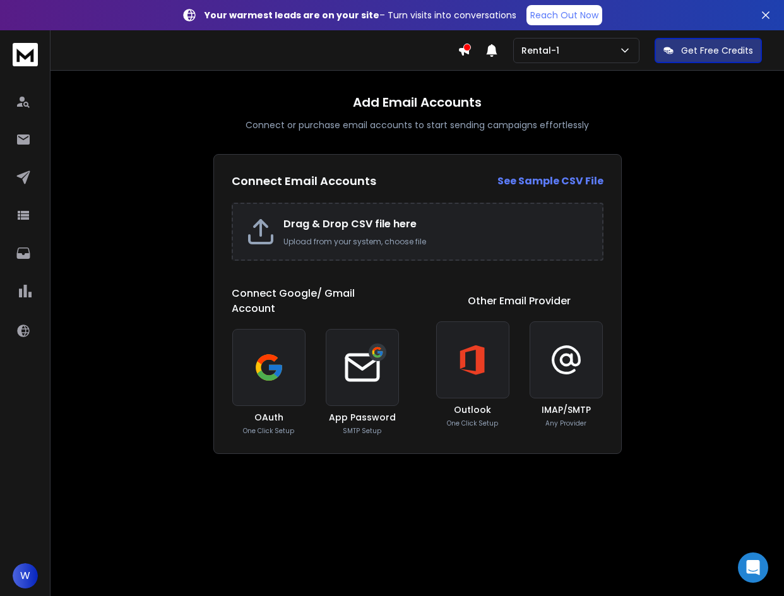
click at [279, 365] on icon at bounding box center [275, 371] width 13 height 13
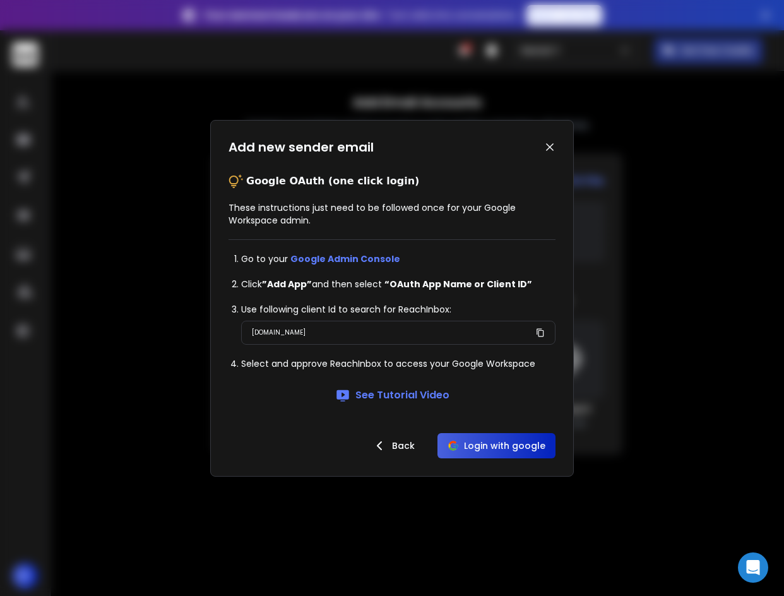
click at [487, 449] on button "Login with google" at bounding box center [496, 445] width 118 height 25
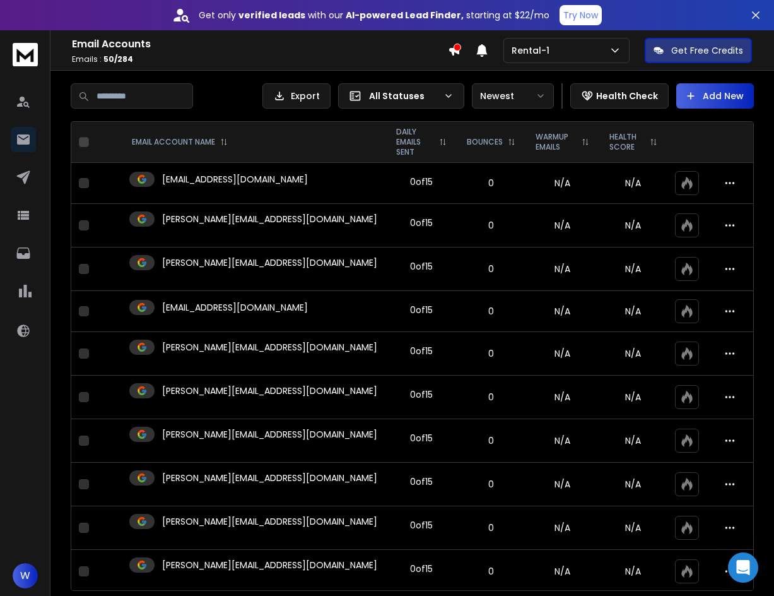
click at [721, 99] on button "Add New" at bounding box center [716, 95] width 78 height 25
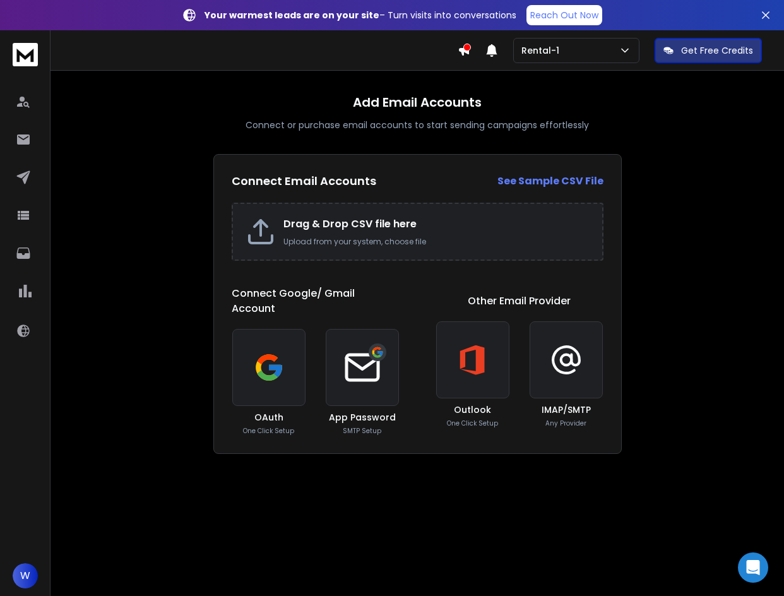
click at [292, 353] on div at bounding box center [268, 367] width 73 height 77
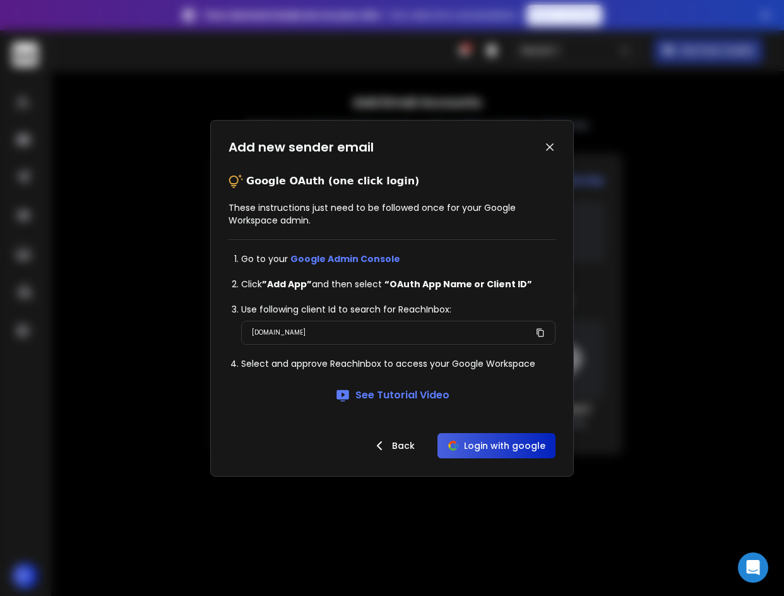
click at [476, 434] on button "Login with google" at bounding box center [496, 445] width 118 height 25
